Goal: Navigation & Orientation: Find specific page/section

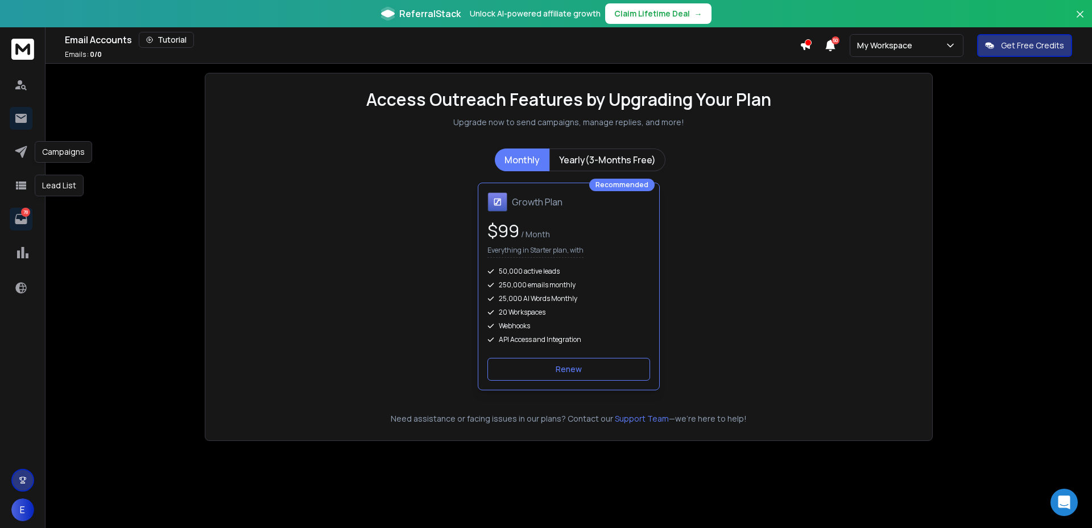
click at [22, 222] on icon at bounding box center [21, 219] width 12 height 10
click at [23, 121] on icon at bounding box center [20, 118] width 11 height 9
click at [24, 84] on icon at bounding box center [21, 85] width 14 height 14
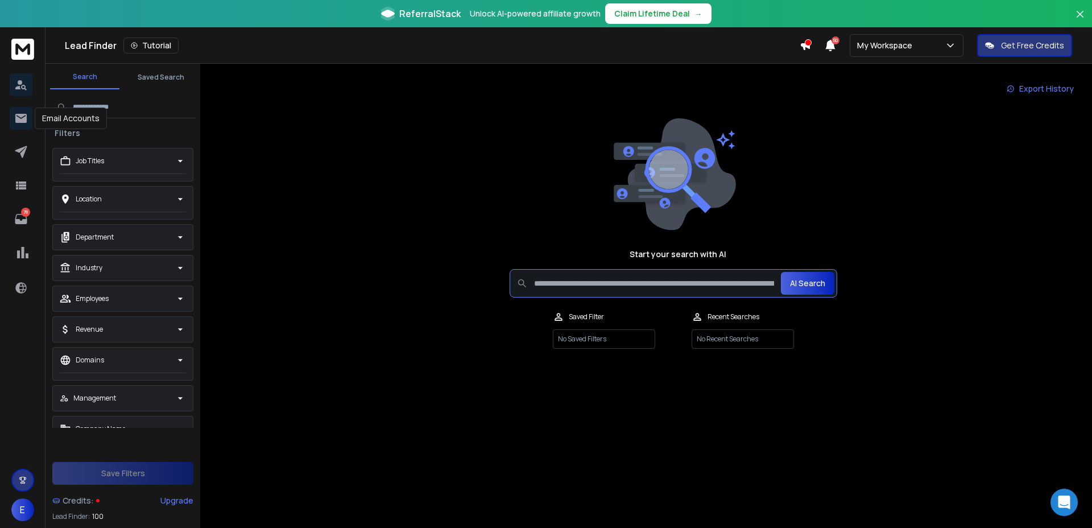
click at [23, 113] on icon at bounding box center [21, 118] width 14 height 14
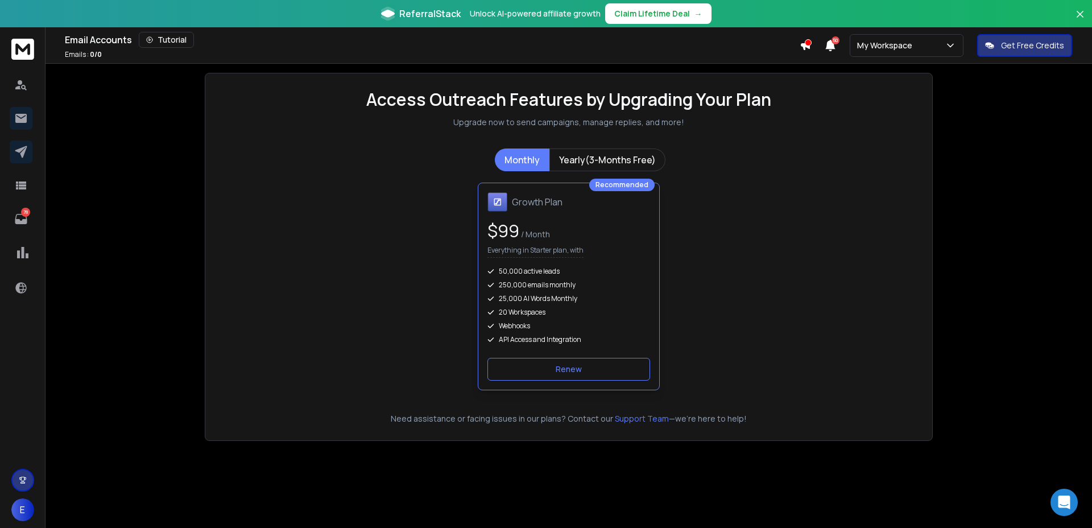
click at [10, 156] on link at bounding box center [21, 151] width 23 height 23
click at [22, 184] on icon at bounding box center [21, 185] width 10 height 8
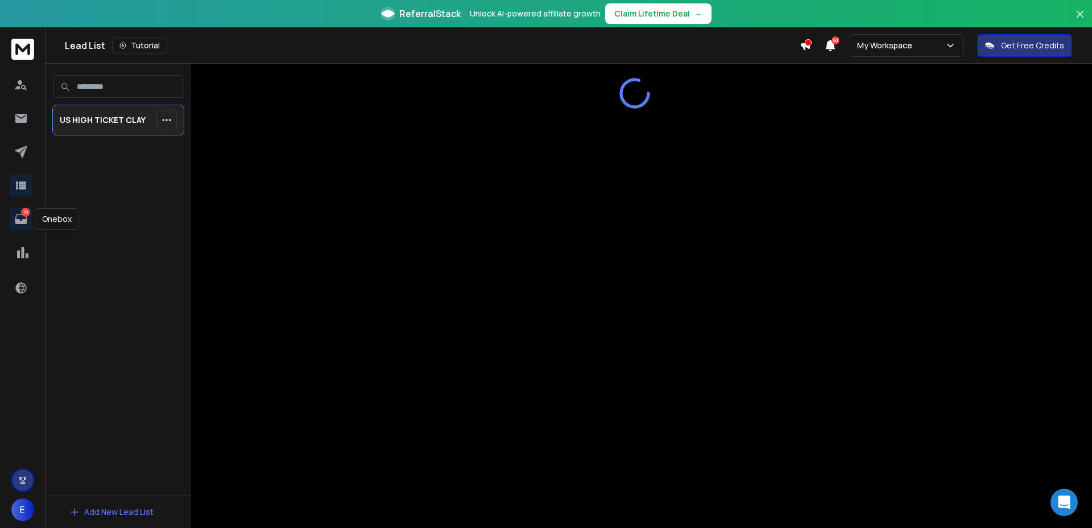
click at [22, 212] on p "78" at bounding box center [25, 212] width 9 height 9
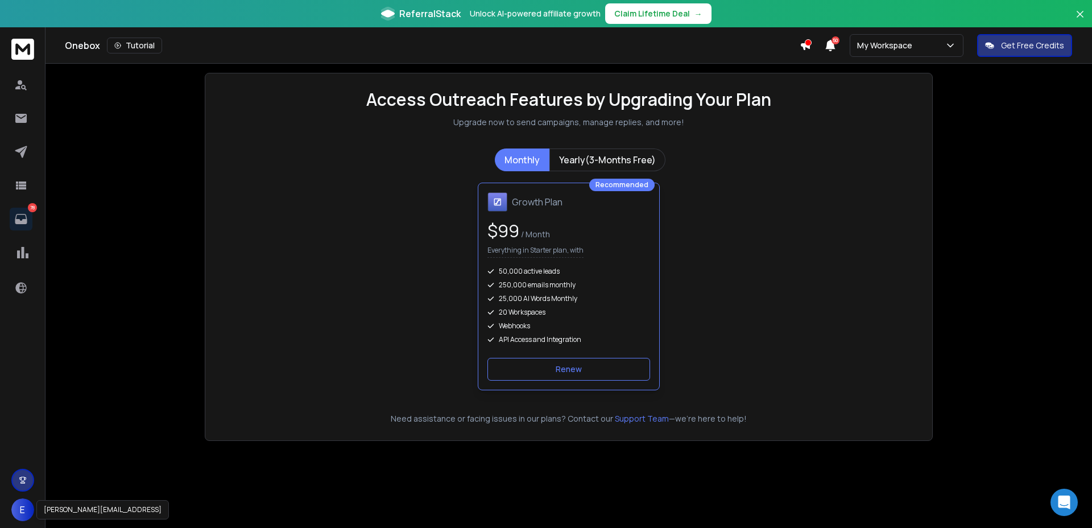
click at [28, 510] on span "E" at bounding box center [22, 509] width 23 height 23
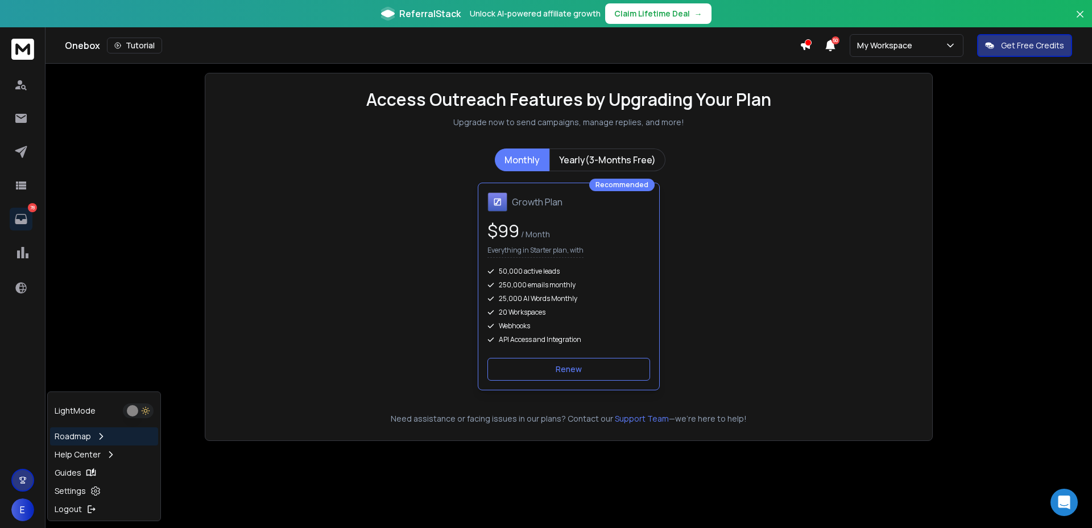
click at [28, 510] on span "E" at bounding box center [22, 509] width 23 height 23
